Goal: Task Accomplishment & Management: Manage account settings

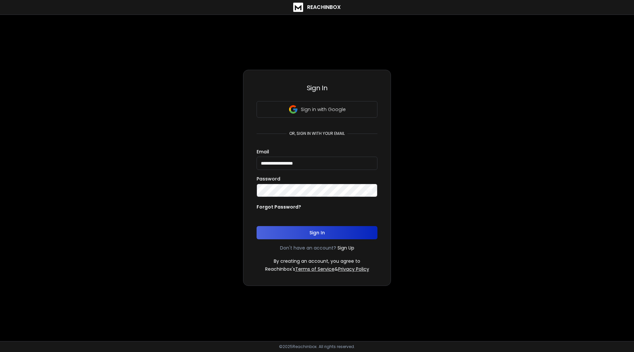
click at [343, 236] on button "Sign In" at bounding box center [317, 232] width 121 height 13
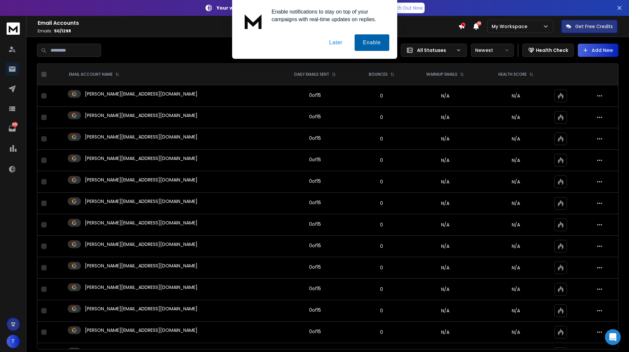
click at [370, 49] on button "Enable" at bounding box center [372, 42] width 35 height 17
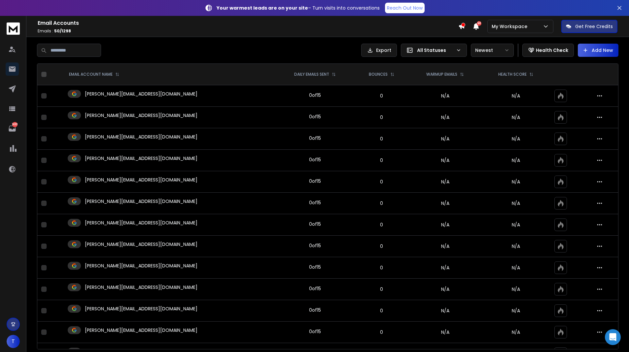
click at [605, 54] on button "Add New" at bounding box center [598, 50] width 41 height 13
click at [584, 51] on icon at bounding box center [586, 50] width 5 height 5
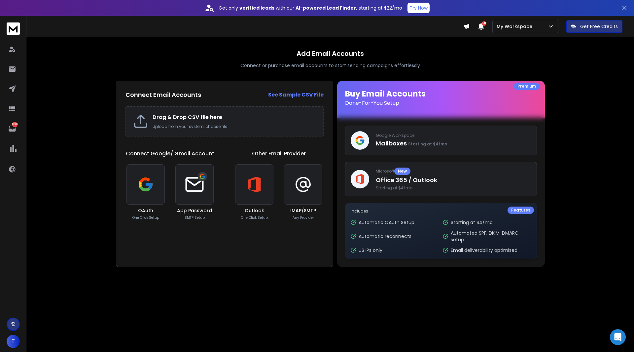
click at [149, 196] on div at bounding box center [146, 184] width 38 height 40
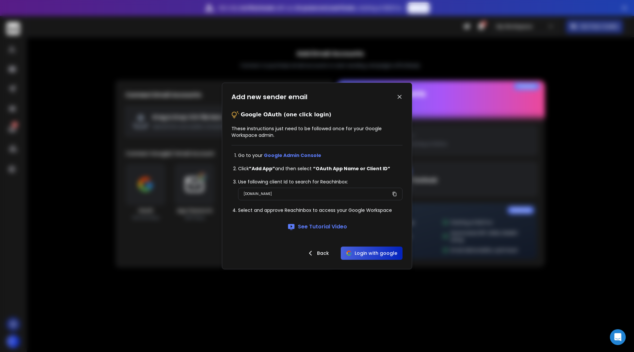
click at [380, 253] on button "Login with google" at bounding box center [372, 252] width 62 height 13
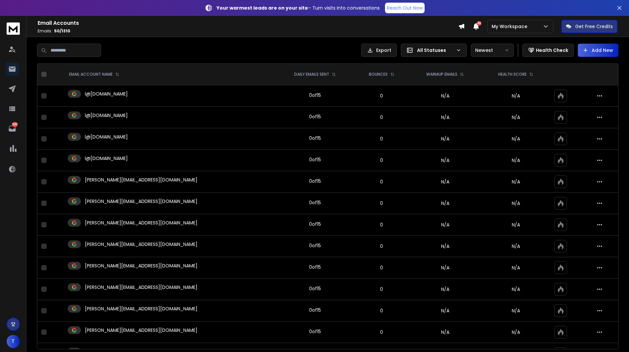
click at [601, 51] on button "Add New" at bounding box center [598, 50] width 41 height 13
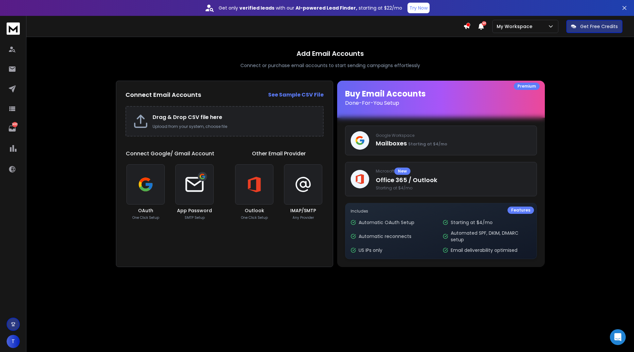
click at [156, 186] on div at bounding box center [146, 184] width 38 height 40
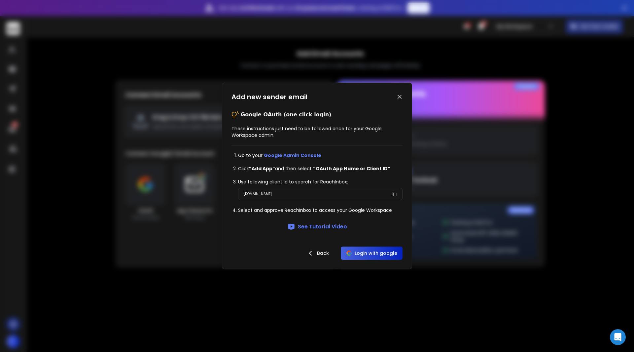
click at [383, 251] on button "Login with google" at bounding box center [372, 252] width 62 height 13
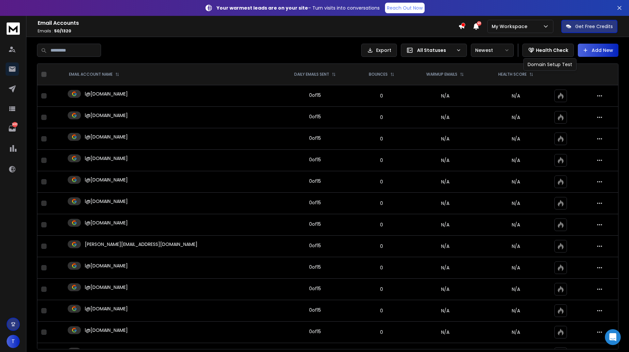
click at [585, 47] on button "Add New" at bounding box center [598, 50] width 41 height 13
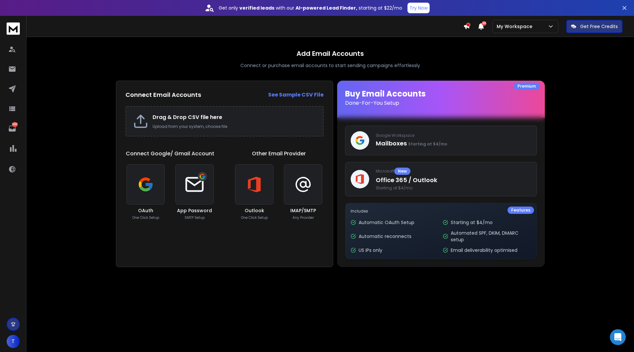
click at [141, 180] on icon at bounding box center [145, 179] width 11 height 5
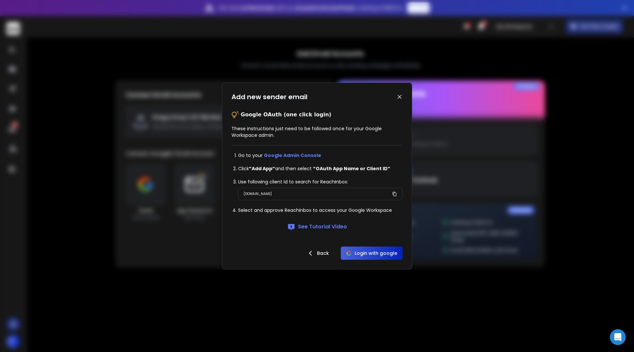
click at [374, 256] on button "Login with google" at bounding box center [372, 252] width 62 height 13
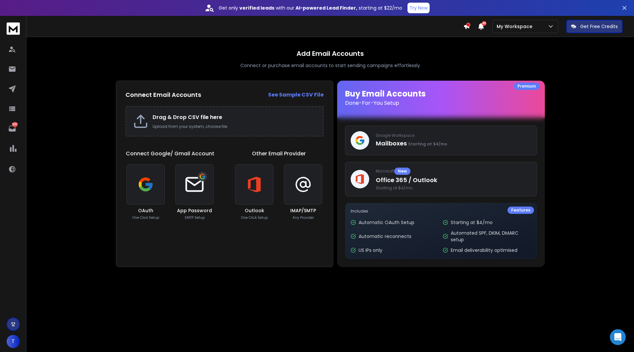
click at [153, 187] on icon at bounding box center [149, 186] width 7 height 7
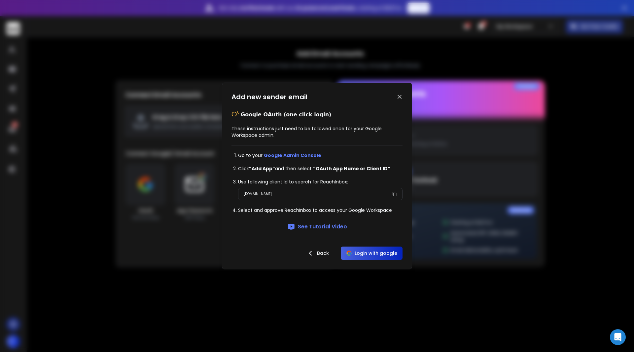
click at [384, 255] on button "Login with google" at bounding box center [372, 252] width 62 height 13
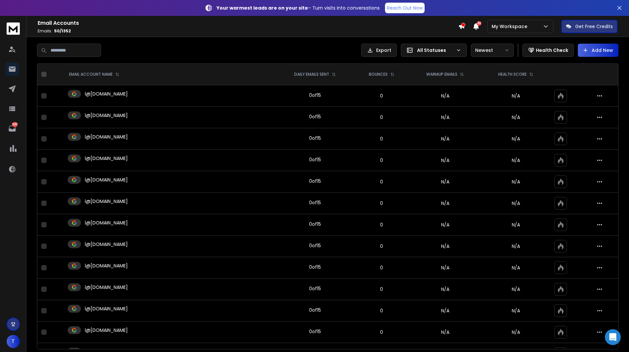
click at [605, 52] on button "Add New" at bounding box center [598, 50] width 41 height 13
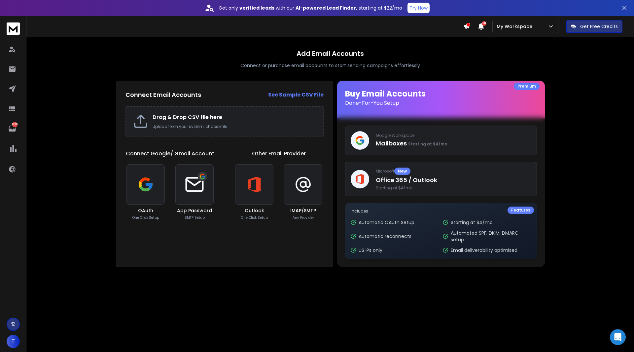
click at [127, 179] on div "OAuth One Click Setup App Password SMTP Setup" at bounding box center [171, 192] width 90 height 56
click at [139, 186] on icon at bounding box center [145, 184] width 17 height 20
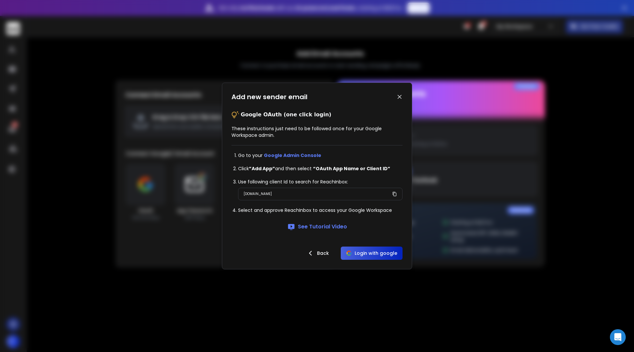
click at [385, 194] on div "[DOMAIN_NAME]" at bounding box center [320, 194] width 165 height 13
click at [395, 193] on icon at bounding box center [395, 194] width 4 height 4
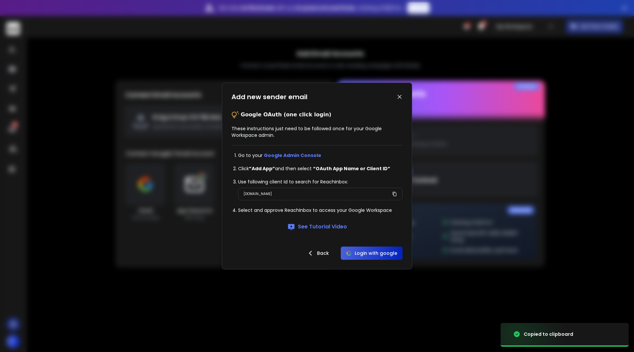
click at [379, 256] on button "Login with google" at bounding box center [372, 252] width 62 height 13
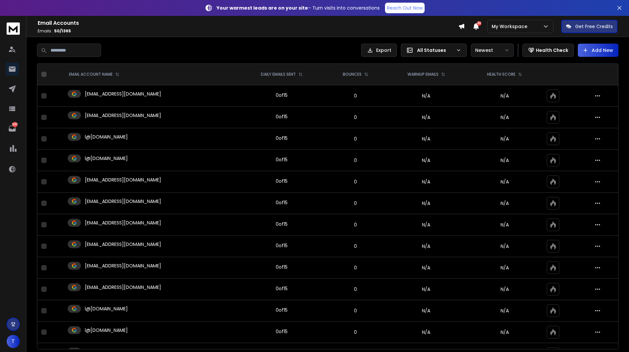
click at [588, 51] on icon at bounding box center [586, 50] width 5 height 5
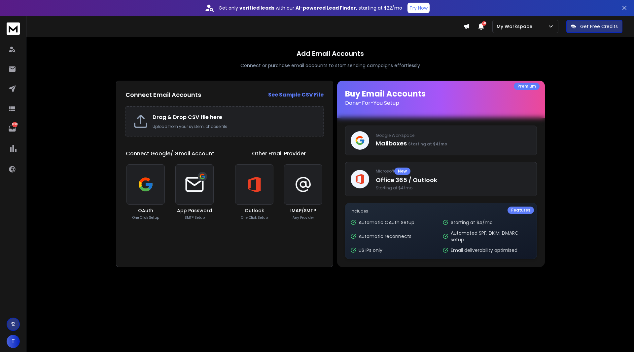
click at [132, 184] on div at bounding box center [146, 184] width 38 height 40
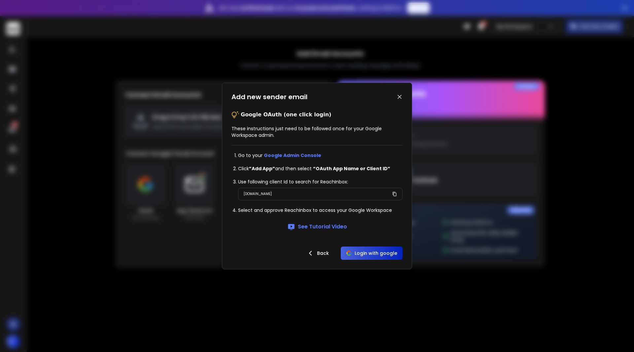
click at [384, 255] on button "Login with google" at bounding box center [372, 252] width 62 height 13
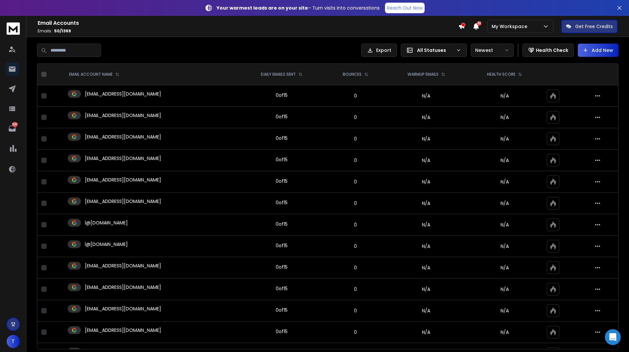
click at [297, 45] on div at bounding box center [197, 50] width 321 height 13
click at [602, 51] on button "Add New" at bounding box center [598, 50] width 41 height 13
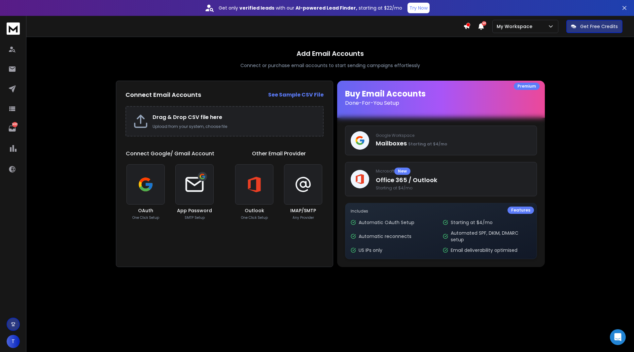
click at [142, 185] on icon at bounding box center [146, 184] width 14 height 14
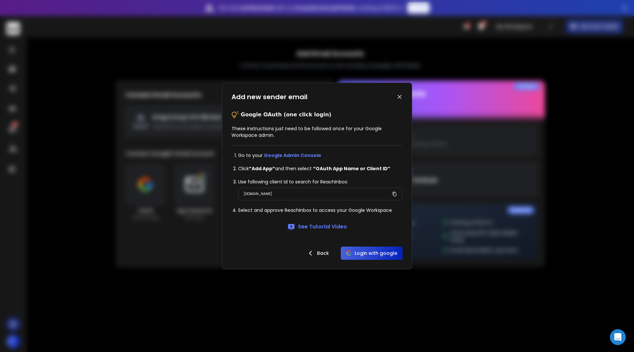
click at [368, 252] on button "Login with google" at bounding box center [372, 252] width 62 height 13
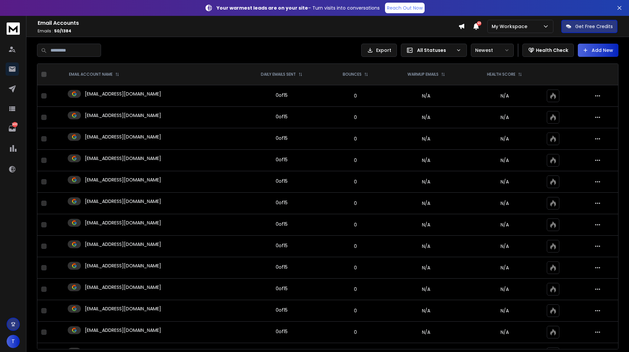
click at [599, 50] on button "Add New" at bounding box center [598, 50] width 41 height 13
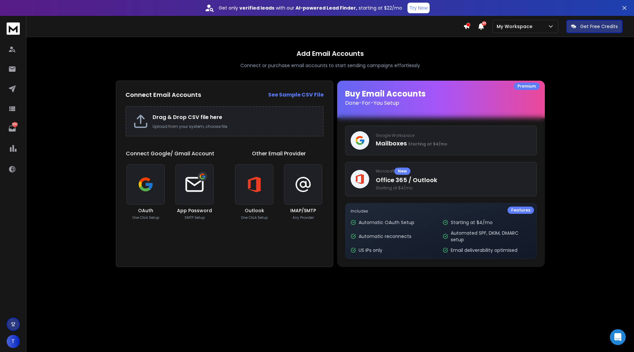
click at [153, 187] on icon at bounding box center [149, 186] width 7 height 7
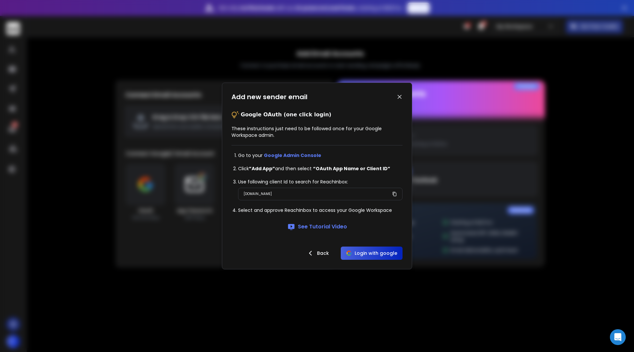
click at [376, 253] on button "Login with google" at bounding box center [372, 252] width 62 height 13
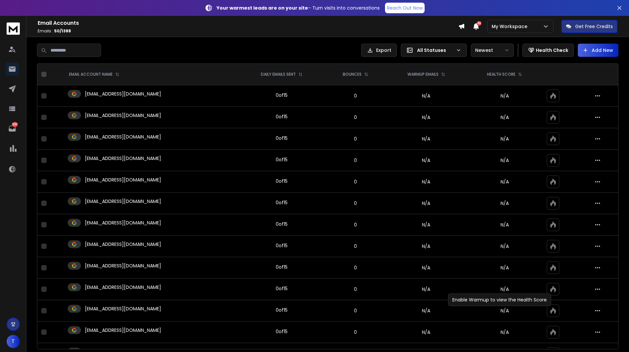
click at [594, 49] on button "Add New" at bounding box center [598, 50] width 41 height 13
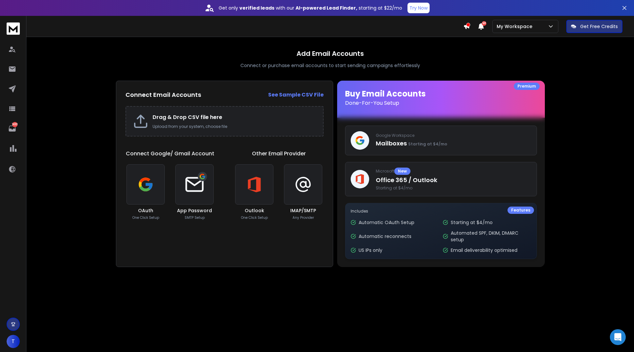
click at [161, 189] on div at bounding box center [146, 184] width 38 height 40
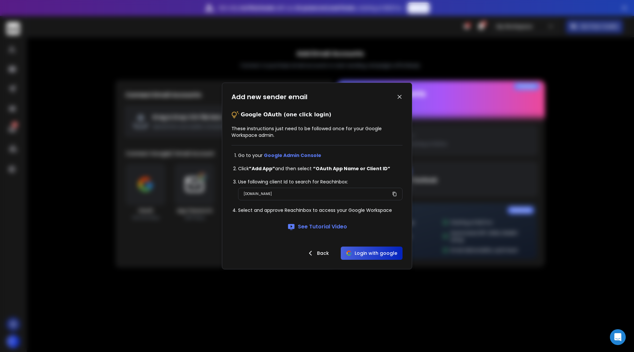
click at [386, 251] on button "Login with google" at bounding box center [372, 252] width 62 height 13
